Goal: Task Accomplishment & Management: Manage account settings

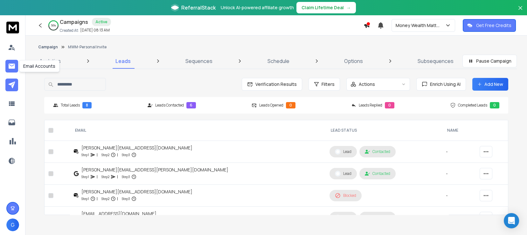
click at [12, 66] on icon at bounding box center [12, 66] width 6 height 5
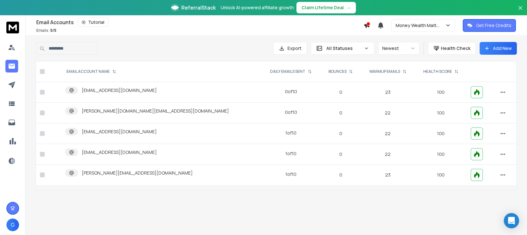
click at [493, 51] on button "Add New" at bounding box center [498, 48] width 37 height 13
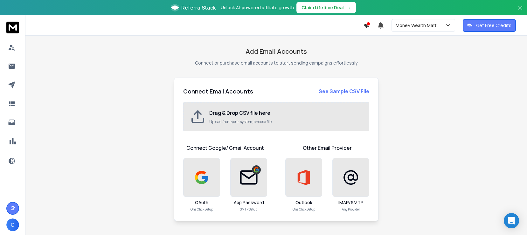
click at [228, 120] on p "Upload from your system, choose file" at bounding box center [285, 121] width 153 height 5
type input "**********"
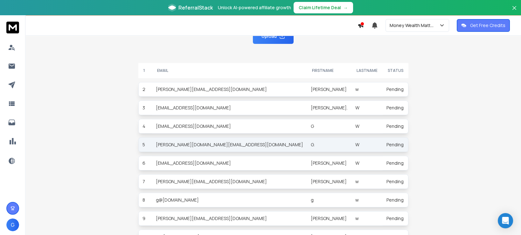
scroll to position [397, 0]
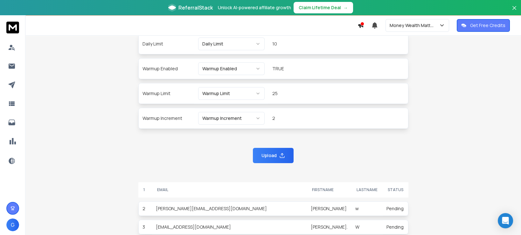
click at [270, 152] on p "Upload" at bounding box center [268, 155] width 15 height 6
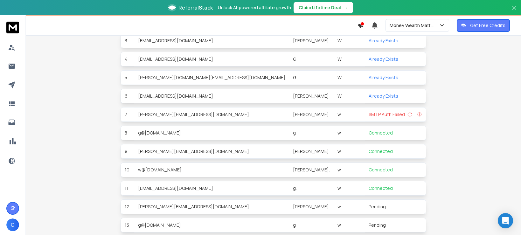
scroll to position [596, 0]
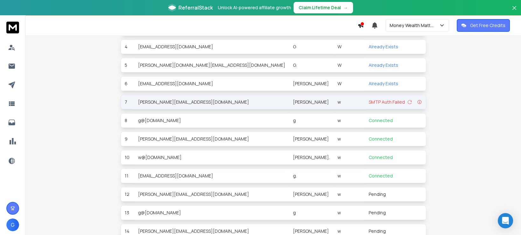
click at [407, 100] on icon at bounding box center [409, 102] width 4 height 4
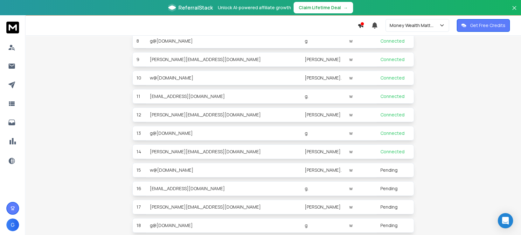
scroll to position [715, 0]
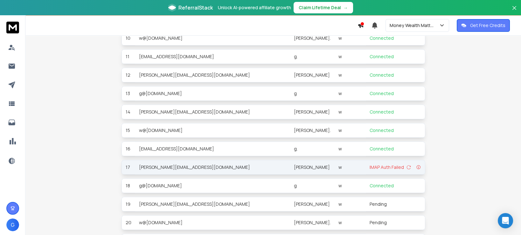
click at [407, 165] on icon at bounding box center [409, 167] width 4 height 4
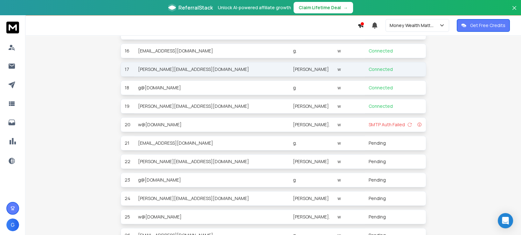
scroll to position [824, 0]
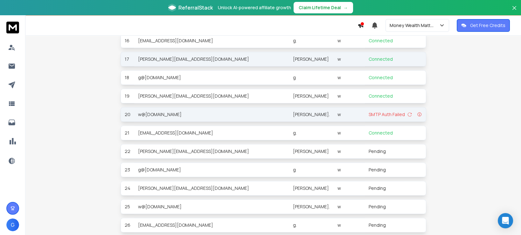
click at [407, 112] on icon at bounding box center [409, 114] width 4 height 4
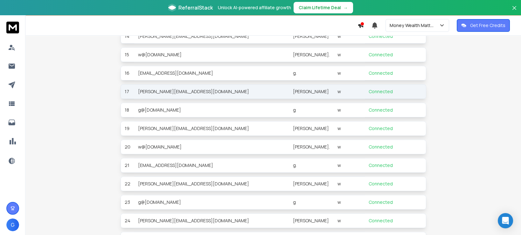
scroll to position [856, 0]
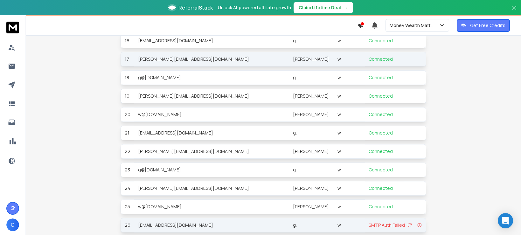
click at [407, 223] on icon at bounding box center [409, 225] width 4 height 4
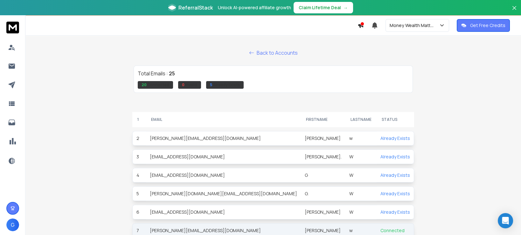
scroll to position [498, 0]
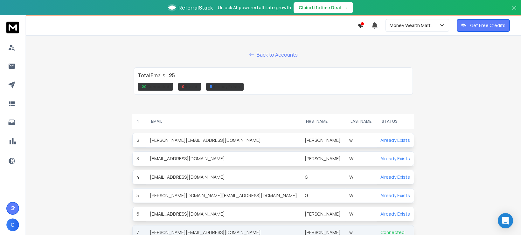
click at [284, 51] on p "Back to Accounts" at bounding box center [277, 55] width 41 height 8
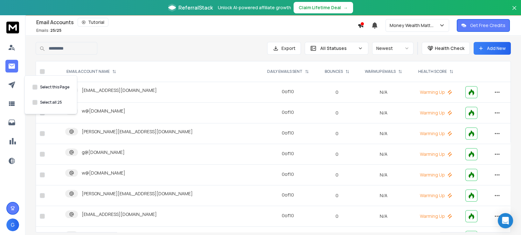
click at [35, 102] on button "Select this Page" at bounding box center [34, 102] width 5 height 5
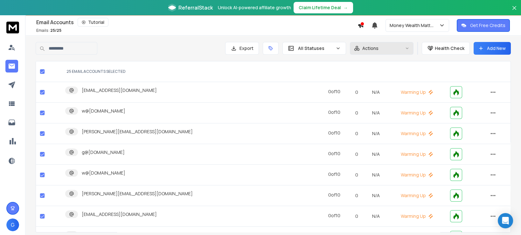
click at [386, 49] on div "Actions" at bounding box center [378, 48] width 48 height 6
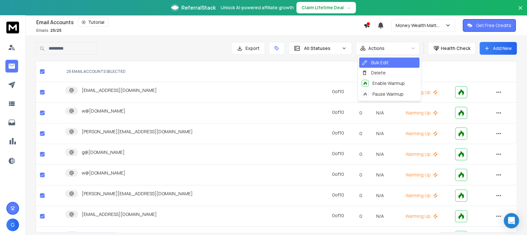
click at [385, 63] on div "Bulk Edit" at bounding box center [375, 62] width 27 height 6
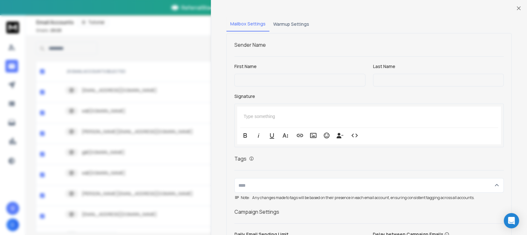
click at [281, 79] on input "text" at bounding box center [299, 80] width 131 height 13
type input "****"
type input "*"
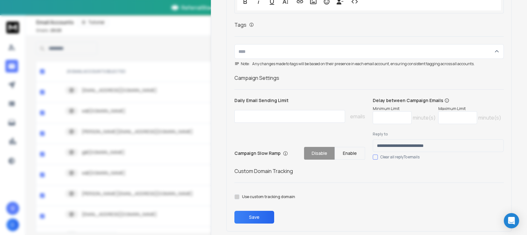
scroll to position [148, 0]
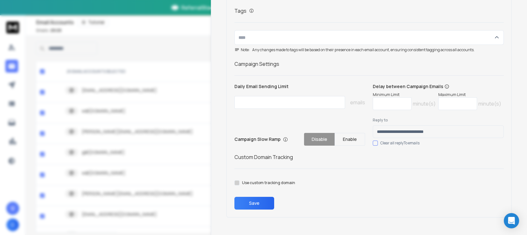
click at [258, 204] on button "Save" at bounding box center [254, 203] width 40 height 13
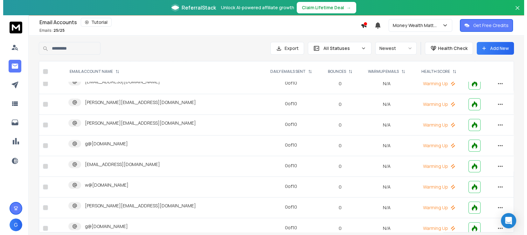
scroll to position [0, 0]
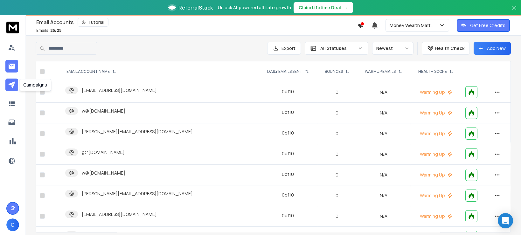
click at [11, 86] on icon at bounding box center [11, 85] width 7 height 7
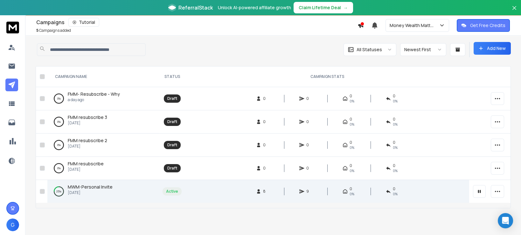
click at [97, 187] on span "MWM-Personal Invite" at bounding box center [90, 187] width 45 height 6
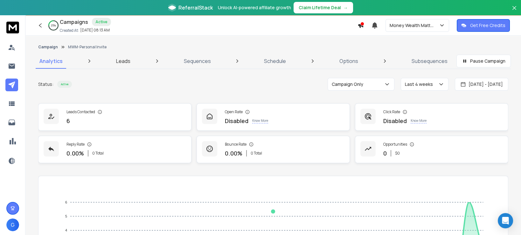
click at [123, 60] on p "Leads" at bounding box center [123, 61] width 14 height 8
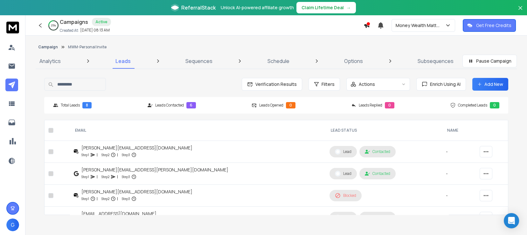
click at [481, 85] on icon at bounding box center [479, 84] width 4 height 4
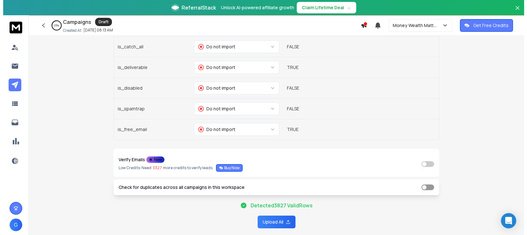
scroll to position [407, 0]
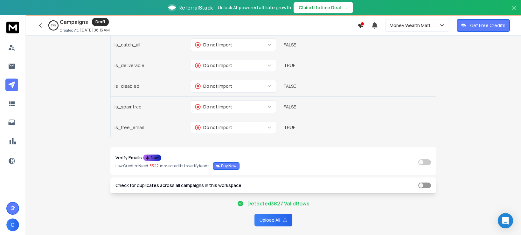
click at [275, 219] on button "Upload All" at bounding box center [273, 220] width 38 height 13
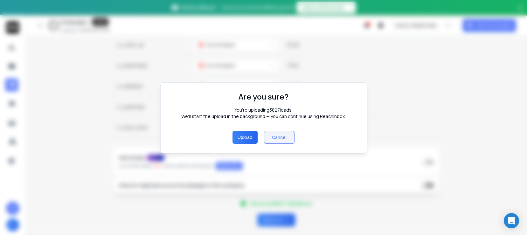
click at [236, 138] on button "Upload" at bounding box center [245, 137] width 25 height 13
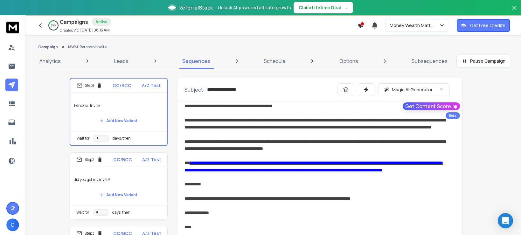
scroll to position [79, 0]
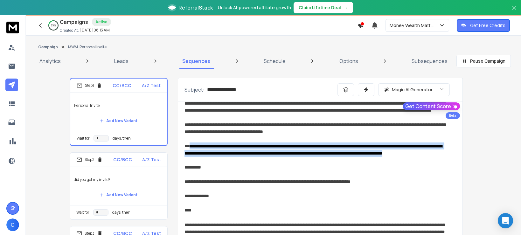
drag, startPoint x: 226, startPoint y: 175, endPoint x: 193, endPoint y: 161, distance: 36.3
click at [193, 155] on u "**********" at bounding box center [313, 149] width 259 height 11
click at [320, 189] on icon "button" at bounding box center [321, 189] width 4 height 4
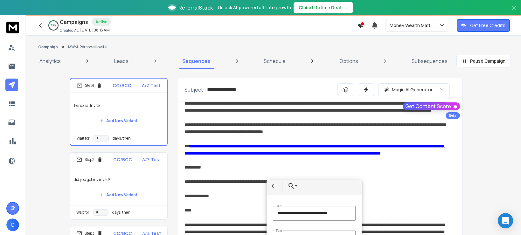
drag, startPoint x: 345, startPoint y: 214, endPoint x: 267, endPoint y: 210, distance: 78.0
click at [267, 210] on div "**********" at bounding box center [314, 224] width 95 height 88
type input "**********"
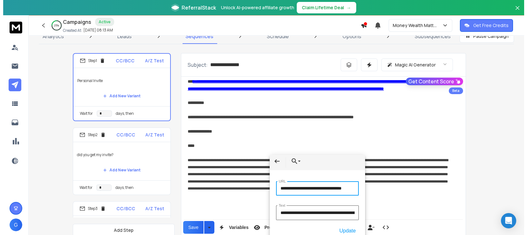
scroll to position [35, 0]
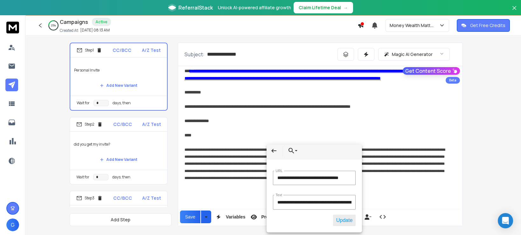
click at [345, 222] on button "Update" at bounding box center [344, 220] width 23 height 11
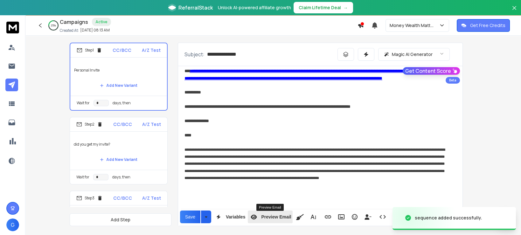
click at [266, 216] on span "Preview Email" at bounding box center [276, 216] width 32 height 5
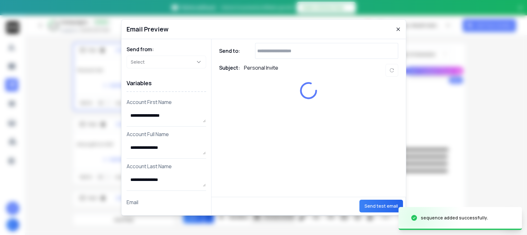
type textarea "**********"
type textarea "*********"
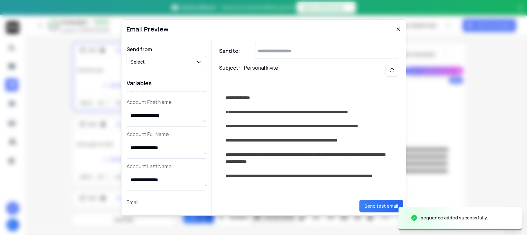
type textarea "****"
type textarea "******"
type textarea "*"
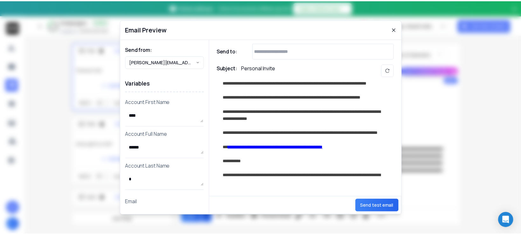
scroll to position [0, 0]
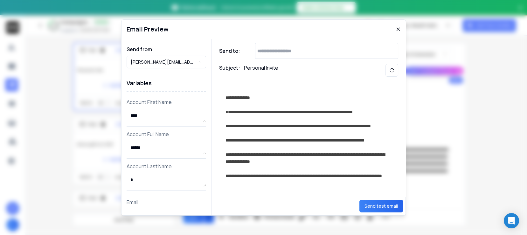
click at [399, 31] on icon at bounding box center [398, 29] width 5 height 5
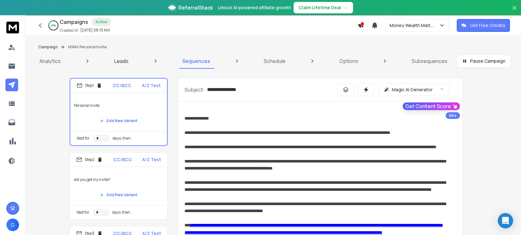
click at [124, 61] on p "Leads" at bounding box center [121, 61] width 14 height 8
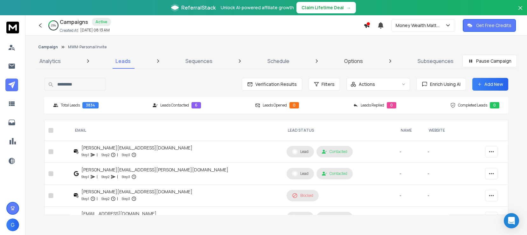
click at [353, 61] on p "Options" at bounding box center [353, 61] width 19 height 8
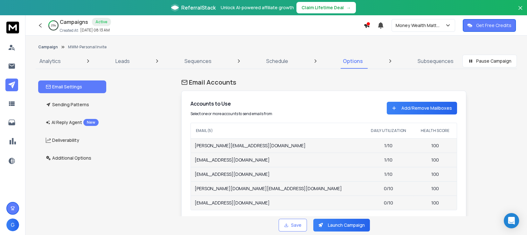
click at [395, 108] on button "Add/Remove Mailboxes" at bounding box center [422, 108] width 70 height 13
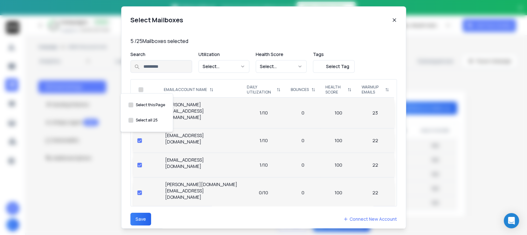
click at [131, 119] on button "Select this Page" at bounding box center [130, 120] width 5 height 5
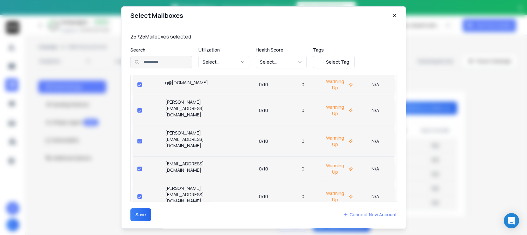
scroll to position [6, 0]
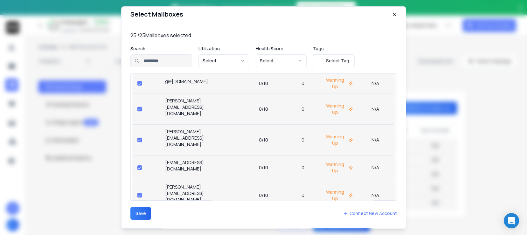
click at [146, 213] on button "Save" at bounding box center [140, 213] width 21 height 13
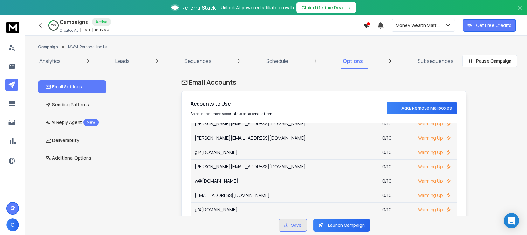
scroll to position [198, 0]
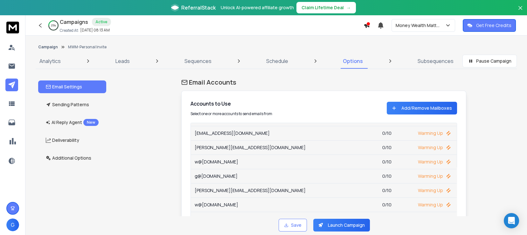
click at [297, 224] on button "Save" at bounding box center [293, 225] width 28 height 13
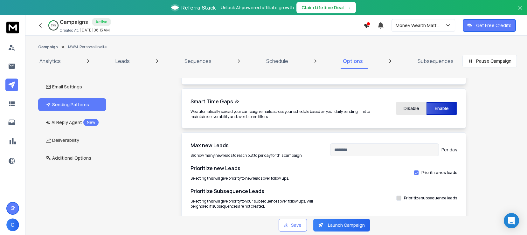
scroll to position [358, 0]
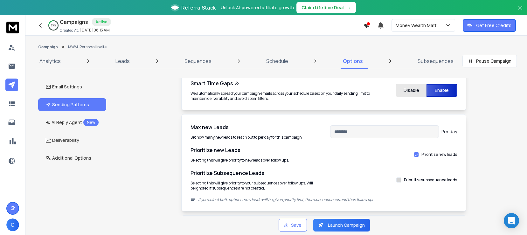
drag, startPoint x: 340, startPoint y: 130, endPoint x: 315, endPoint y: 130, distance: 24.8
click at [315, 130] on div "Max new Leads Set how many new leads to reach out to per day for this campaign …" at bounding box center [324, 131] width 267 height 17
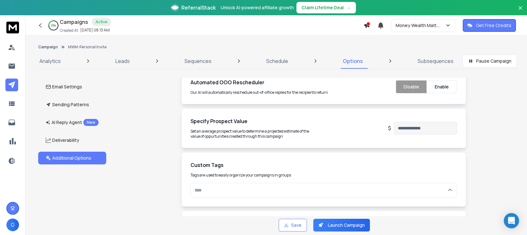
scroll to position [1192, 0]
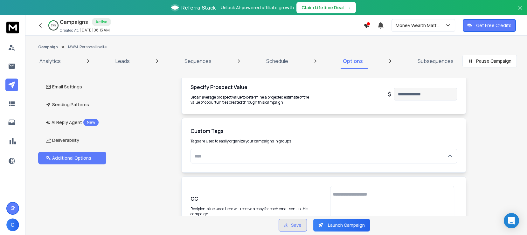
type input "**"
click at [293, 226] on button "Save" at bounding box center [293, 225] width 28 height 13
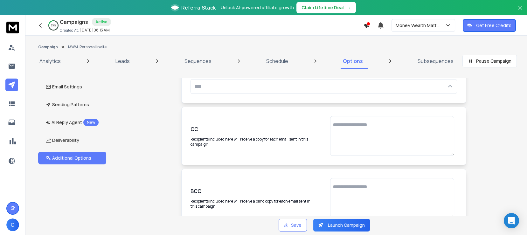
scroll to position [1272, 0]
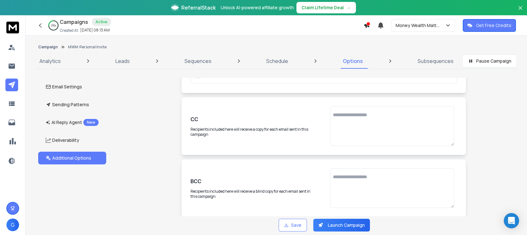
click at [339, 225] on button "Launch Campaign" at bounding box center [341, 225] width 57 height 13
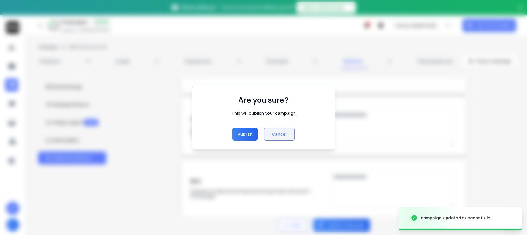
click at [245, 134] on button "Publish" at bounding box center [245, 134] width 25 height 13
